Goal: Check status: Check status

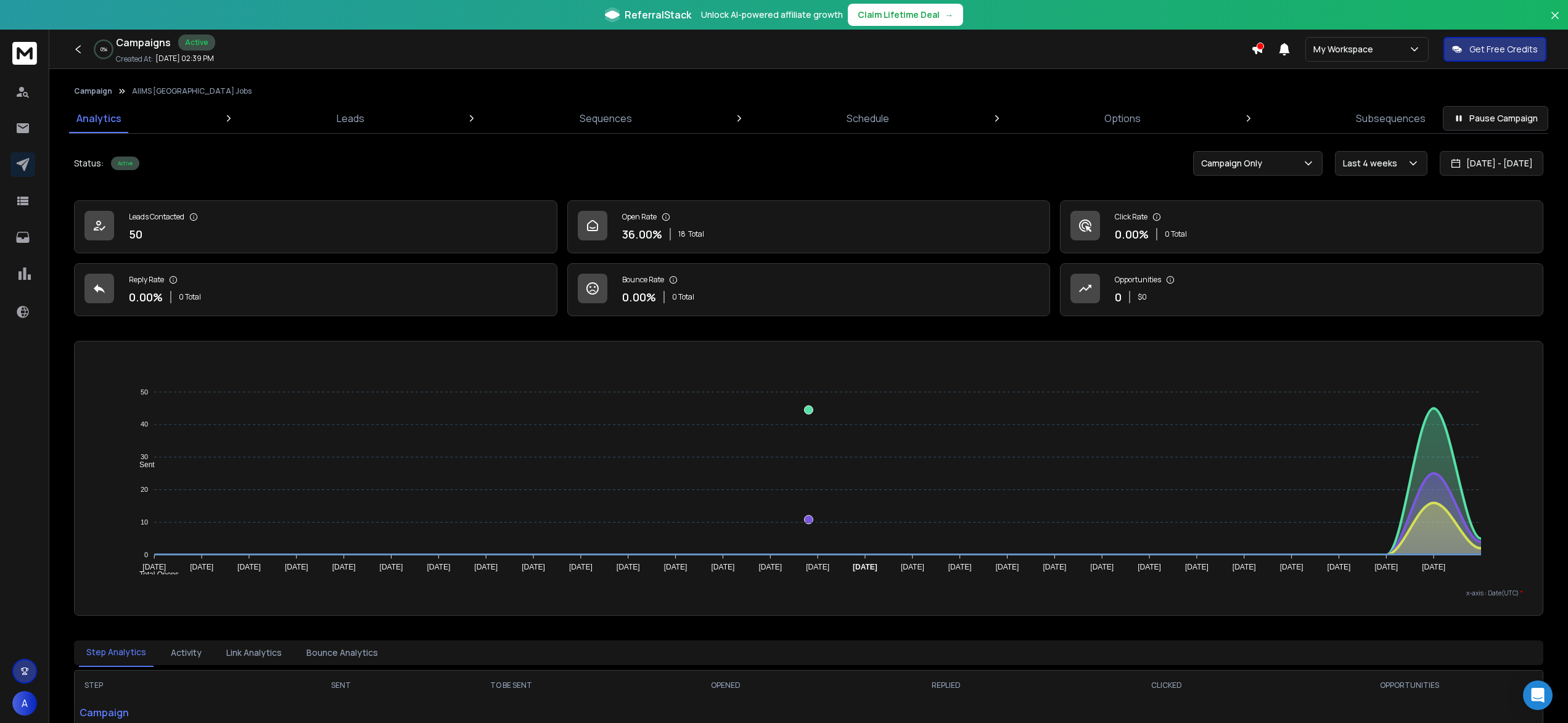
click at [101, 122] on p "Analytics" at bounding box center [99, 118] width 45 height 14
click at [368, 123] on link "Leads" at bounding box center [351, 118] width 43 height 30
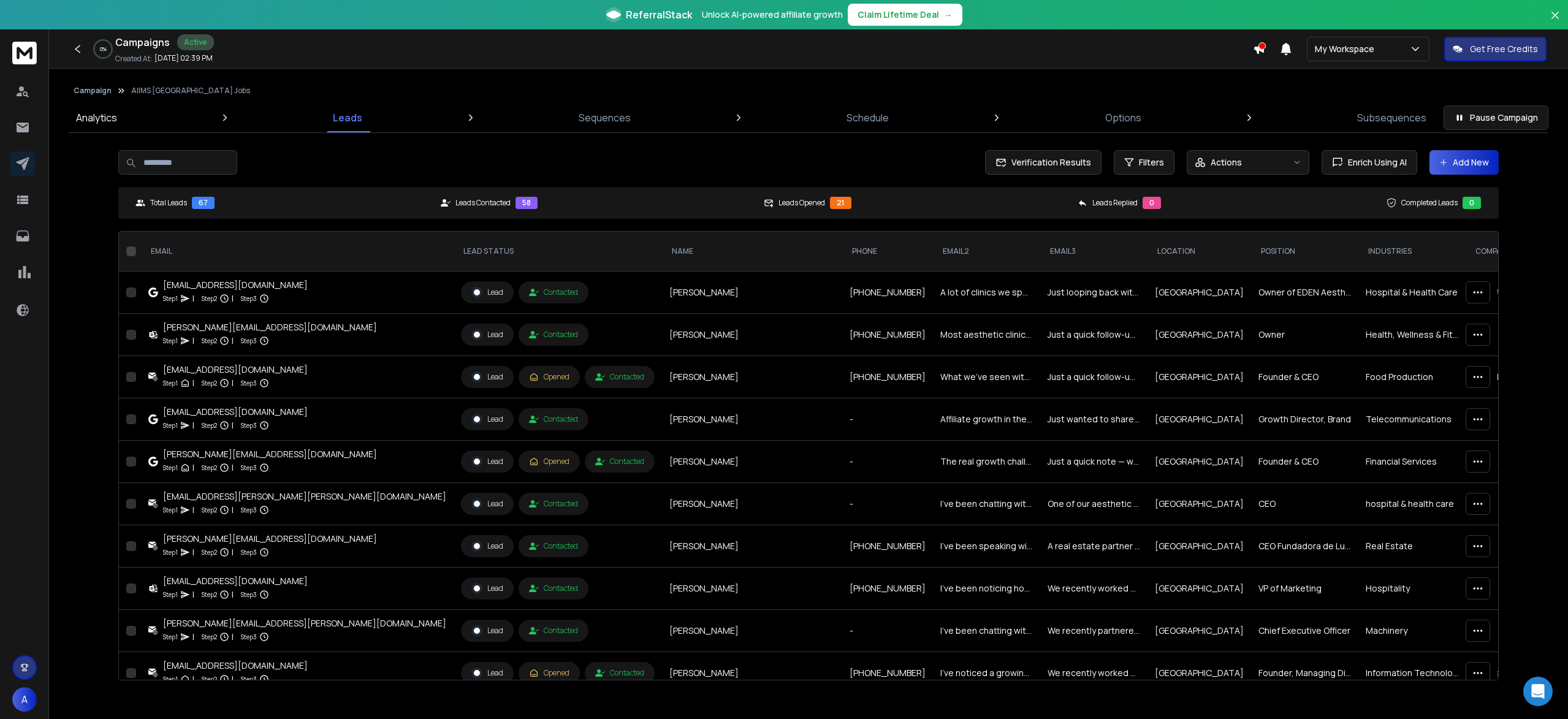
click at [122, 120] on link "Analytics" at bounding box center [97, 118] width 56 height 30
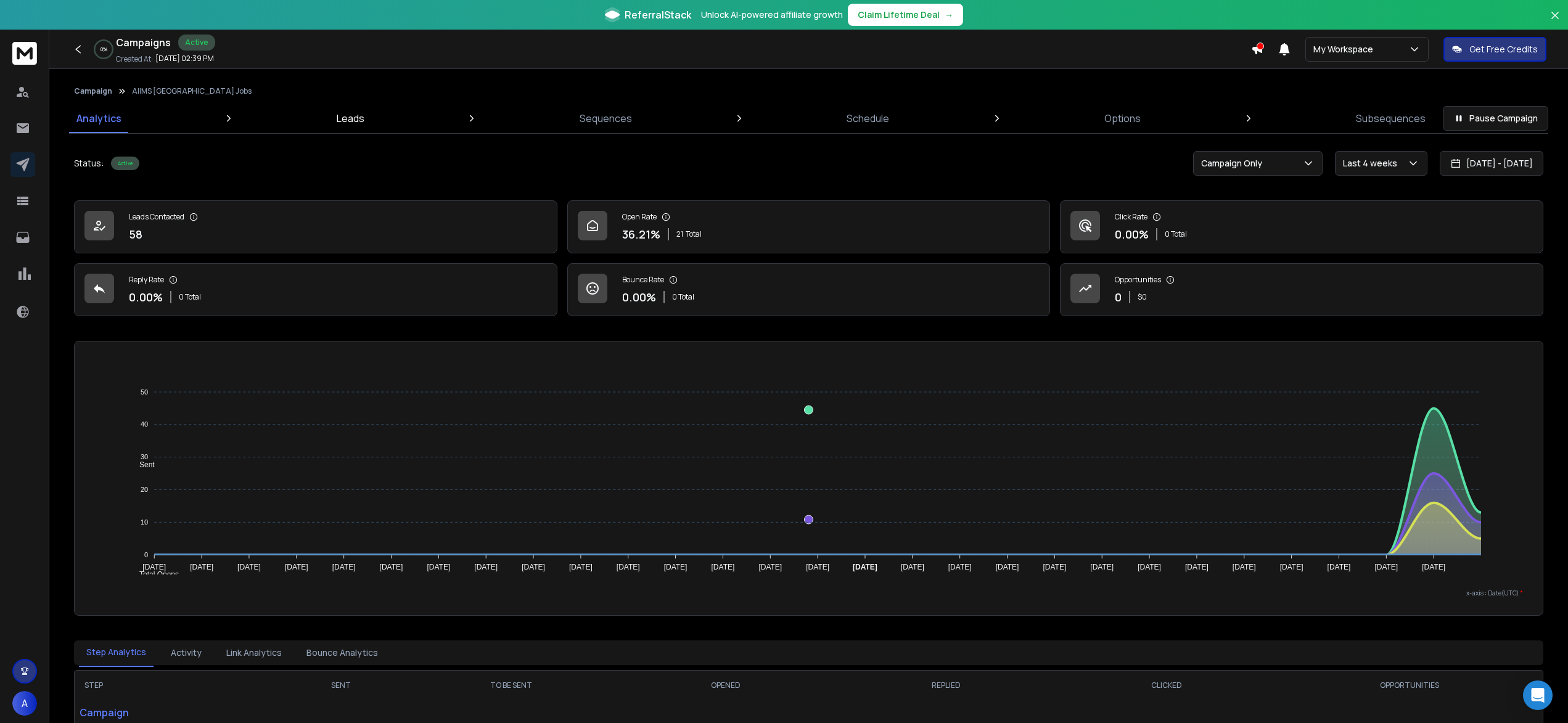
click at [352, 123] on p "Leads" at bounding box center [350, 118] width 28 height 14
